Goal: Transaction & Acquisition: Purchase product/service

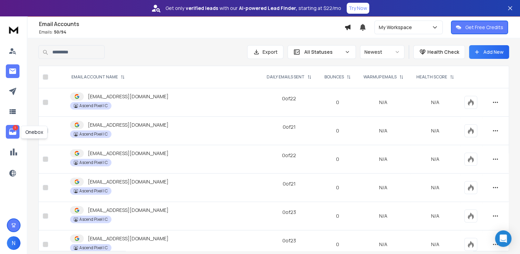
click at [10, 129] on icon at bounding box center [12, 132] width 7 height 6
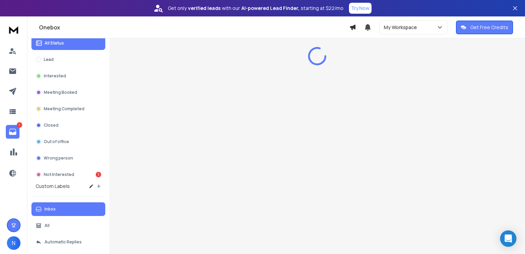
scroll to position [68, 0]
click at [71, 176] on p "Not Interested" at bounding box center [59, 173] width 30 height 5
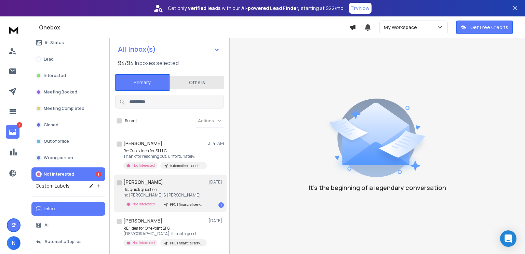
click at [160, 195] on p "no [PERSON_NAME] & [PERSON_NAME]" at bounding box center [164, 194] width 82 height 5
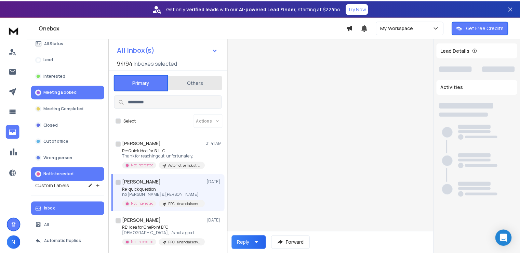
scroll to position [0, 0]
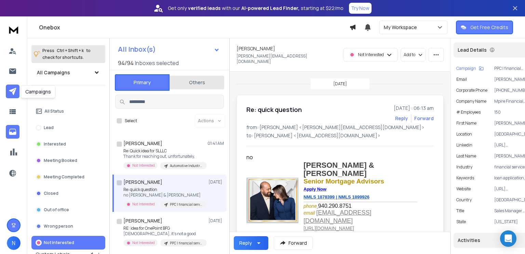
click at [9, 87] on link at bounding box center [13, 91] width 14 height 14
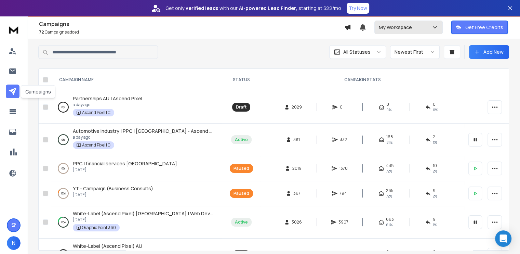
click at [414, 24] on p "My Workspace" at bounding box center [397, 27] width 36 height 7
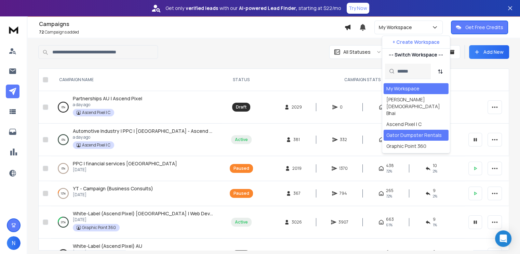
click at [228, 54] on div at bounding box center [156, 52] width 236 height 14
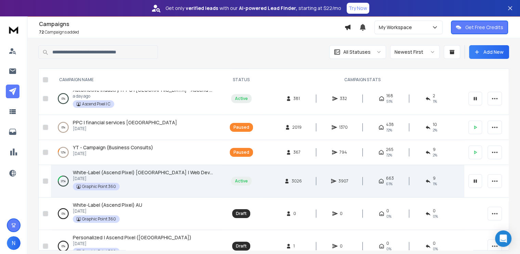
scroll to position [68, 0]
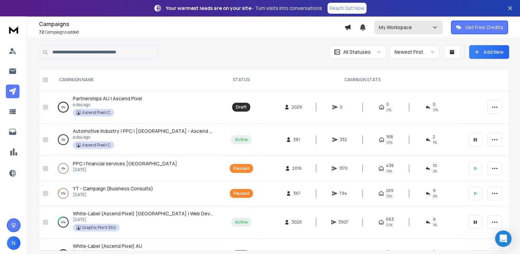
click at [411, 31] on button "My Workspace" at bounding box center [408, 28] width 68 height 14
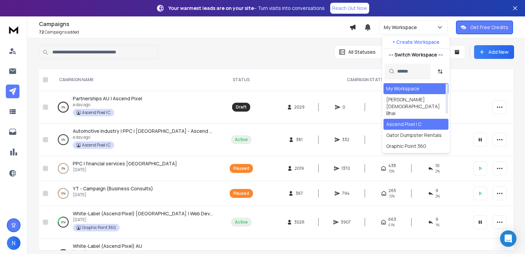
click at [405, 121] on div "Ascend Pixel | C" at bounding box center [403, 124] width 35 height 7
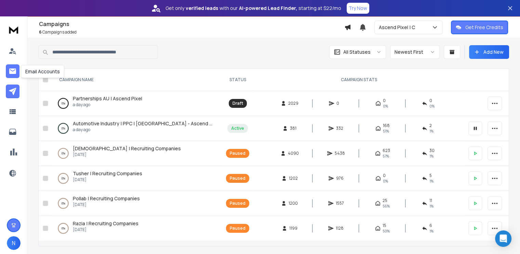
click at [14, 69] on icon at bounding box center [12, 70] width 7 height 5
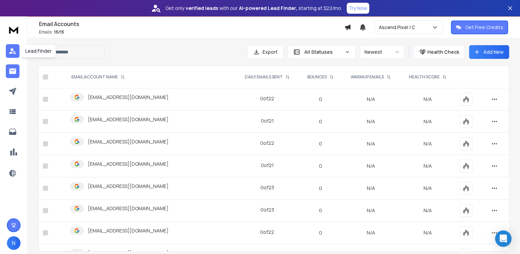
click at [15, 52] on icon at bounding box center [12, 52] width 7 height 3
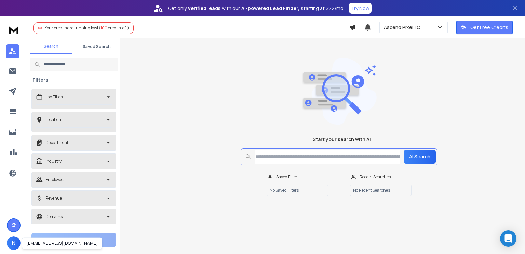
click at [14, 240] on span "N" at bounding box center [14, 243] width 14 height 14
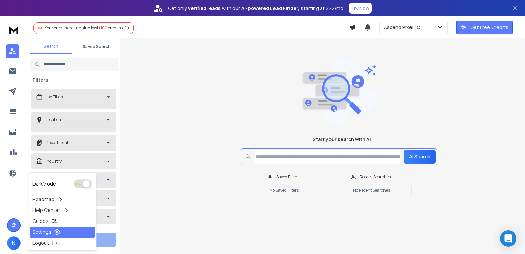
click at [44, 232] on p "Settings" at bounding box center [41, 231] width 19 height 7
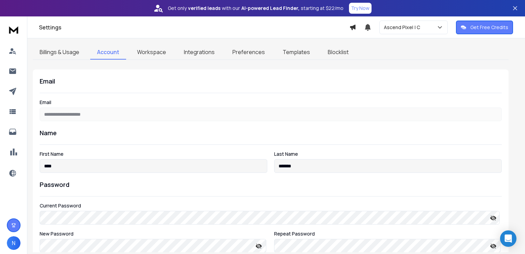
click at [143, 55] on link "Workspace" at bounding box center [151, 52] width 43 height 14
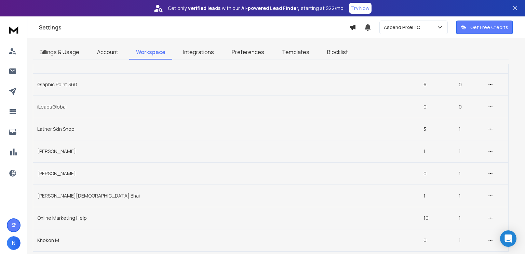
scroll to position [137, 0]
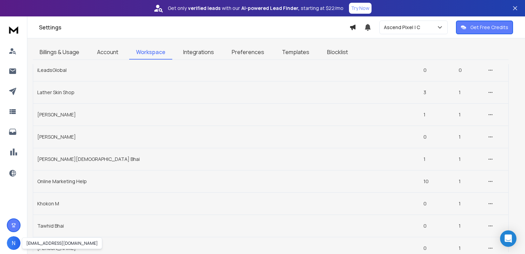
click at [18, 247] on span "N" at bounding box center [14, 243] width 14 height 14
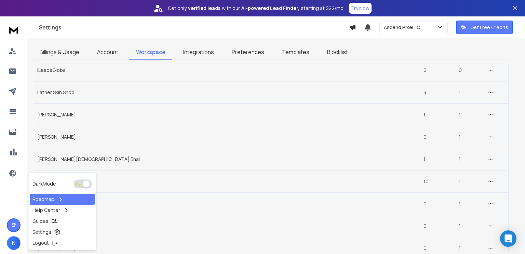
click at [47, 195] on link "Roadmap" at bounding box center [62, 199] width 65 height 11
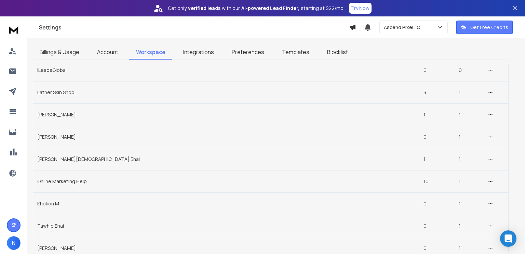
click at [59, 53] on link "Billings & Usage" at bounding box center [59, 52] width 53 height 14
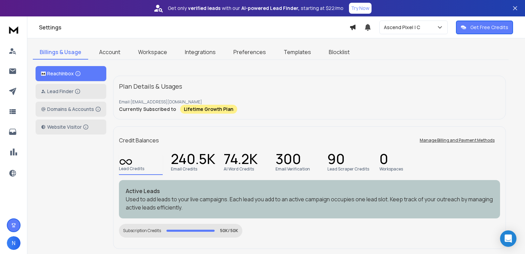
click at [184, 158] on p "240.5K" at bounding box center [193, 160] width 44 height 10
click at [228, 157] on p "74.2K" at bounding box center [241, 160] width 34 height 10
click at [277, 159] on p "300" at bounding box center [289, 160] width 26 height 10
click at [343, 158] on p "90" at bounding box center [336, 160] width 17 height 10
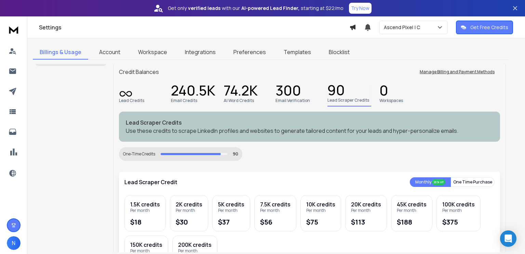
scroll to position [136, 0]
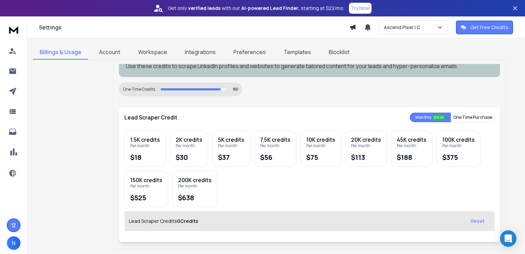
click at [229, 151] on label "5K credits Per month $37" at bounding box center [231, 148] width 38 height 36
click at [223, 160] on button "5K credits Per month $37" at bounding box center [220, 162] width 5 height 5
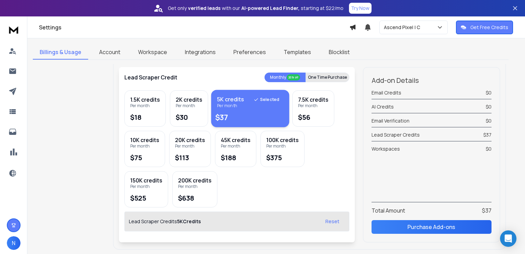
click at [319, 76] on button "One Time Purchase" at bounding box center [328, 77] width 44 height 10
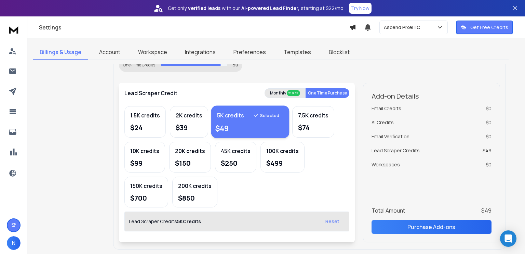
click at [289, 92] on div "20% off" at bounding box center [293, 93] width 13 height 6
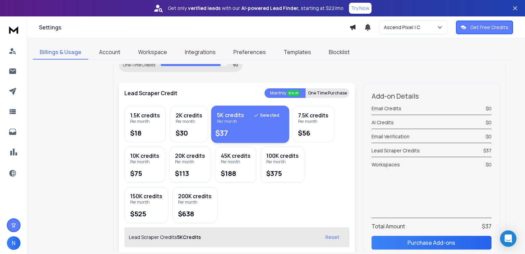
click at [320, 91] on button "One Time Purchase" at bounding box center [328, 93] width 44 height 10
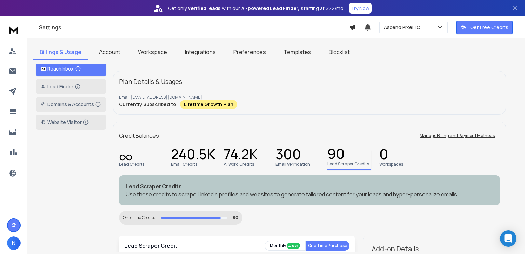
scroll to position [0, 0]
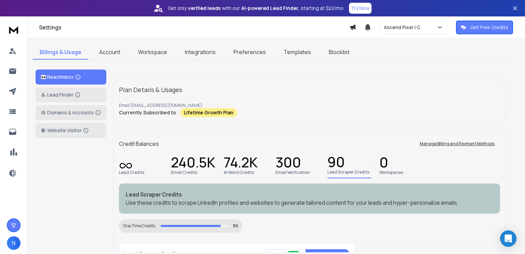
click at [66, 94] on button "Lead Finder" at bounding box center [71, 94] width 71 height 15
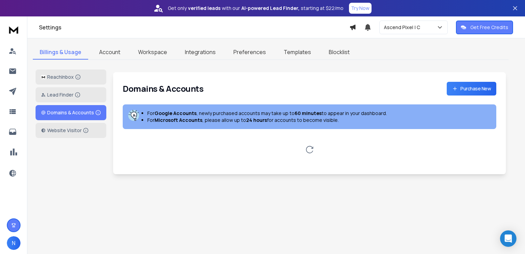
click at [68, 110] on button "Domains & Accounts" at bounding box center [71, 112] width 71 height 15
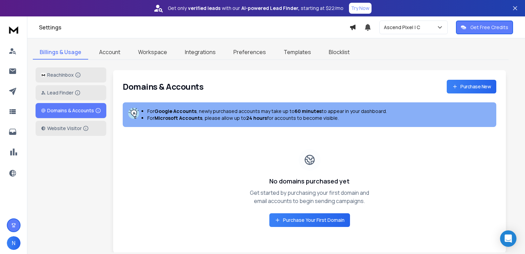
scroll to position [3, 0]
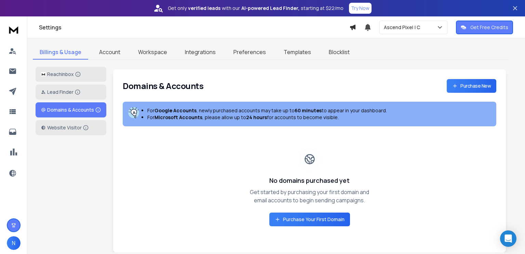
click at [471, 87] on link "Purchase New" at bounding box center [472, 86] width 50 height 14
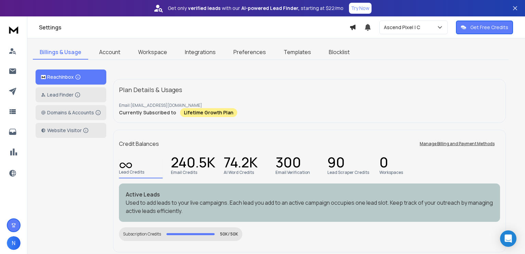
click at [64, 110] on button "Domains & Accounts" at bounding box center [71, 112] width 71 height 15
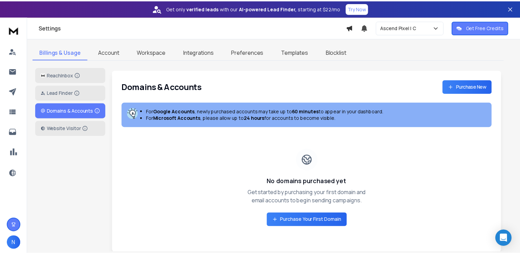
scroll to position [3, 0]
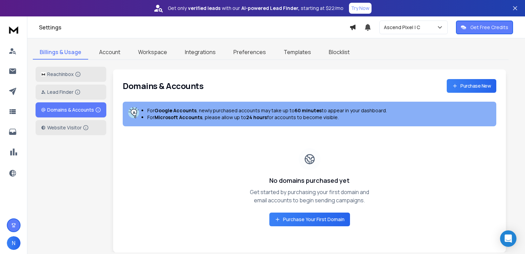
click at [291, 216] on link "Purchase Your First Domain" at bounding box center [309, 219] width 81 height 14
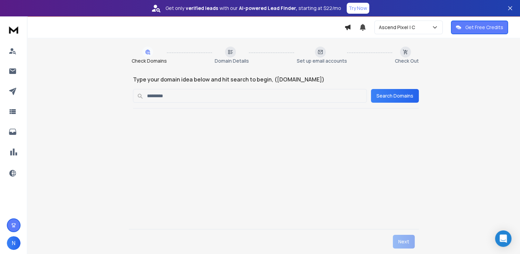
click at [240, 101] on input at bounding box center [250, 96] width 234 height 14
type input "*******"
click at [390, 97] on button "Search Domains" at bounding box center [395, 96] width 48 height 14
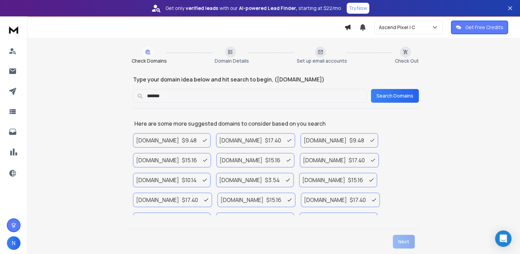
click at [302, 179] on h3 "hiwasddapp.com" at bounding box center [323, 180] width 43 height 8
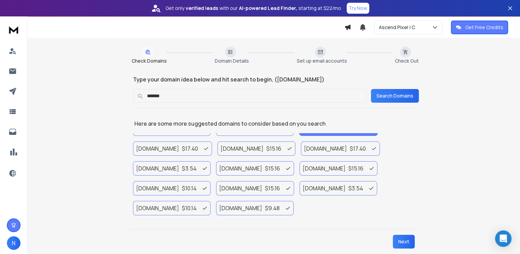
scroll to position [55, 0]
click at [404, 241] on button "Next" at bounding box center [404, 242] width 22 height 14
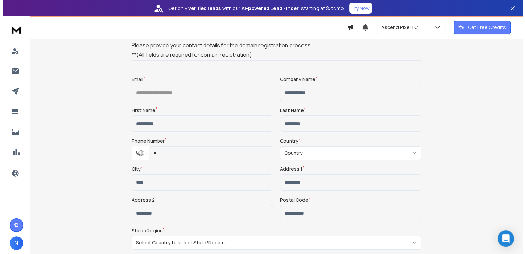
scroll to position [0, 0]
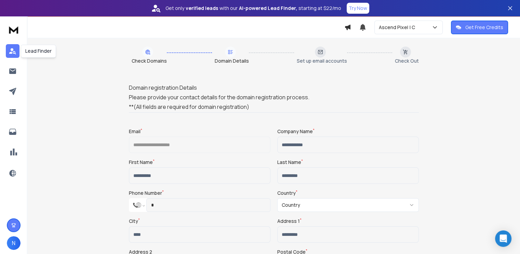
click at [10, 53] on icon at bounding box center [12, 52] width 7 height 3
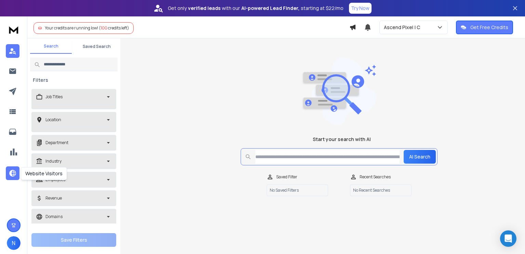
click at [18, 173] on link at bounding box center [13, 173] width 14 height 14
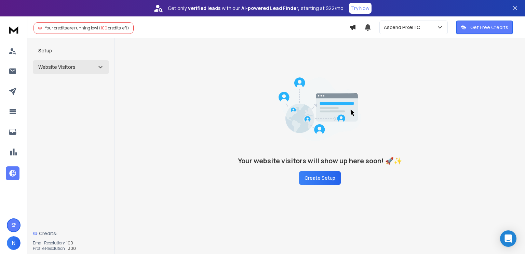
click at [87, 67] on button "Website Visitors" at bounding box center [71, 67] width 76 height 14
click at [319, 186] on div "Your website visitors will show up here soon! 🚀✨ Create Setup" at bounding box center [320, 126] width 394 height 165
click at [318, 177] on button "Create Setup" at bounding box center [320, 178] width 42 height 14
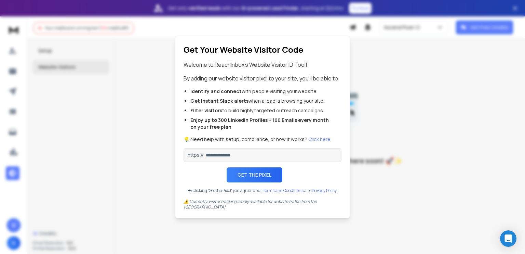
click at [230, 155] on input "text" at bounding box center [263, 155] width 158 height 14
